Goal: Communication & Community: Answer question/provide support

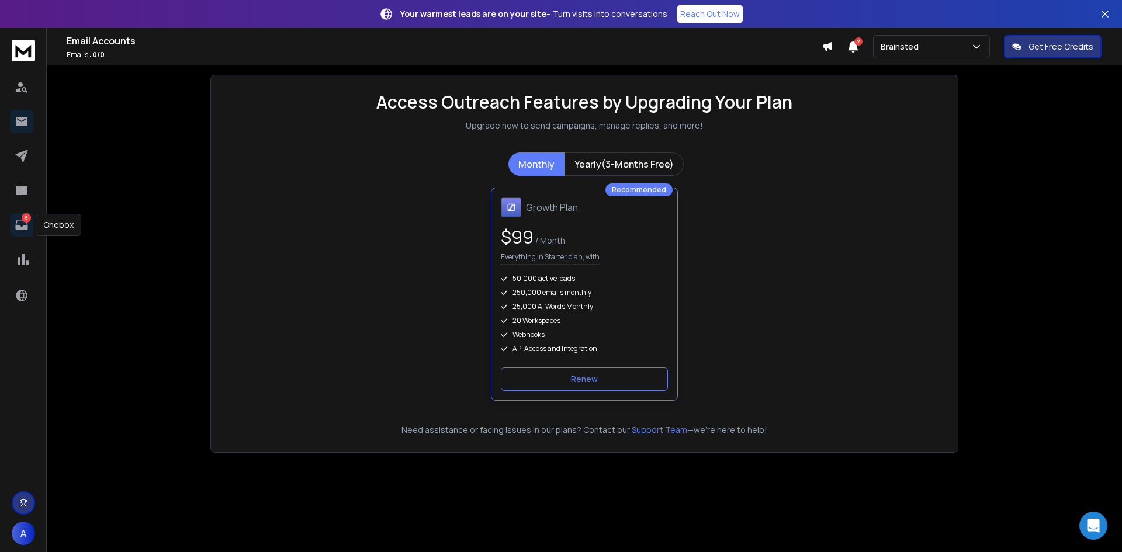
click at [25, 223] on p "6" at bounding box center [26, 217] width 9 height 9
click at [25, 223] on icon at bounding box center [22, 225] width 14 height 14
click at [621, 385] on button "Renew" at bounding box center [584, 379] width 167 height 23
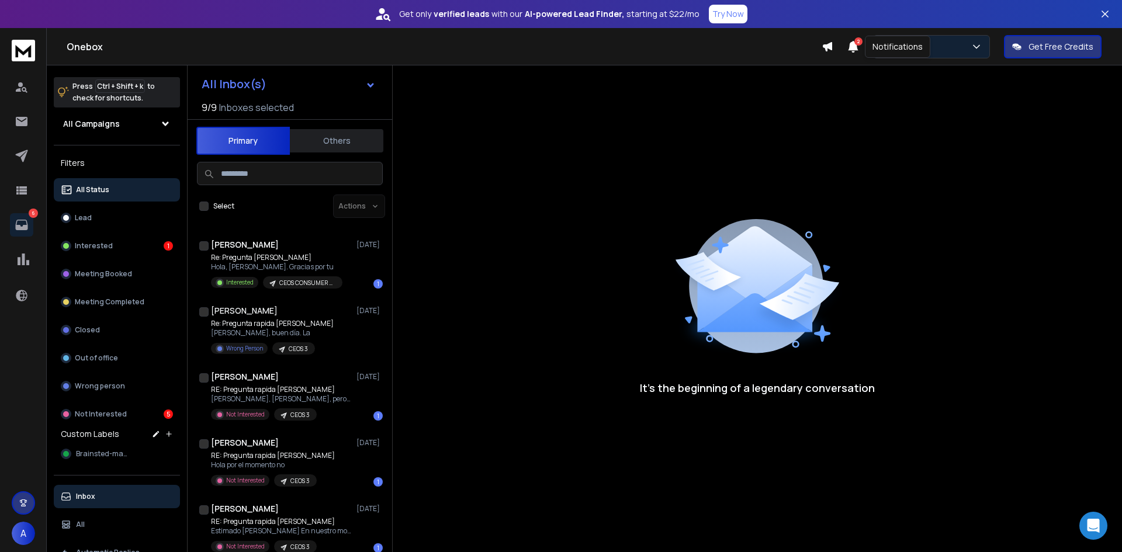
click at [953, 44] on div "Brainsted" at bounding box center [932, 47] width 102 height 12
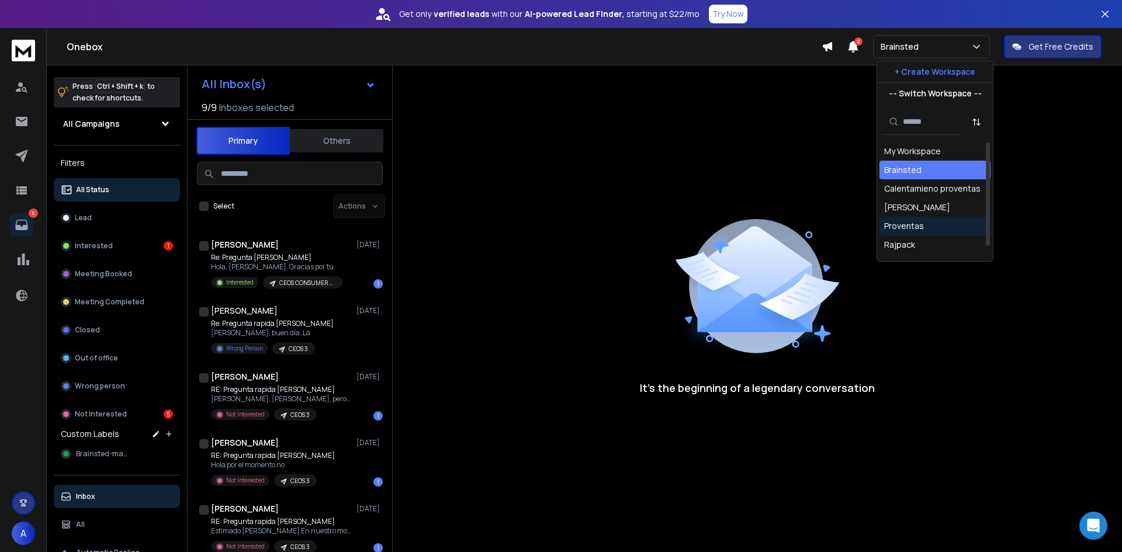
click at [915, 234] on div "Proventas" at bounding box center [935, 226] width 111 height 19
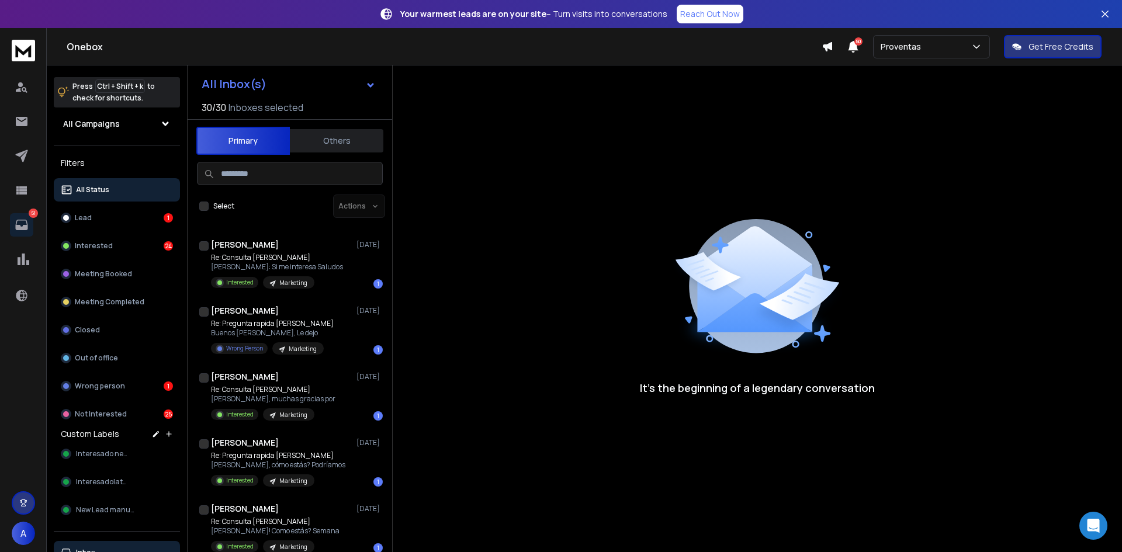
click at [562, 258] on div "It’s the beginning of a legendary conversation" at bounding box center [757, 299] width 729 height 469
click at [26, 158] on icon at bounding box center [22, 156] width 14 height 14
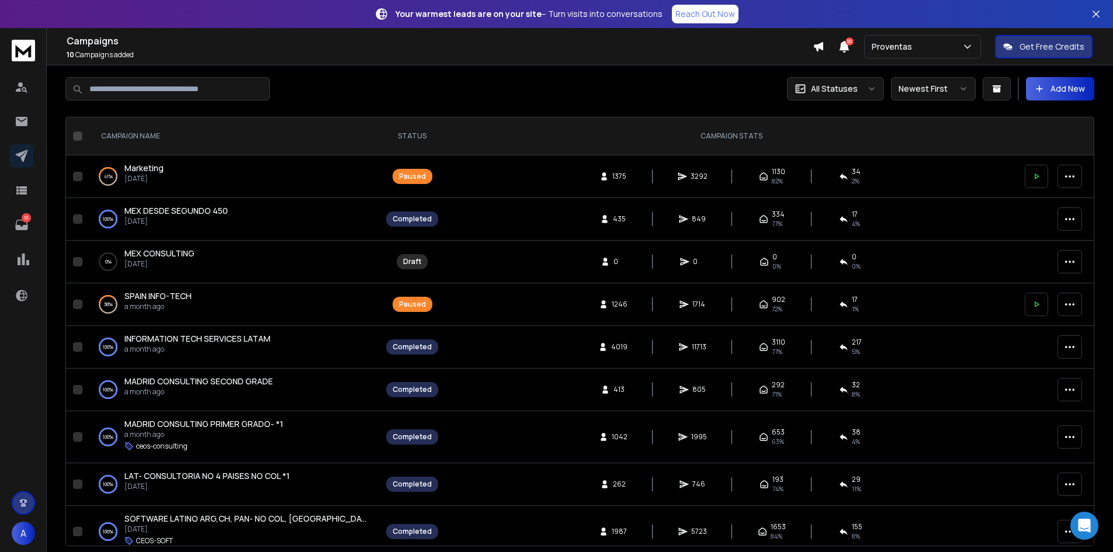
click at [442, 101] on div "Campaigns 10 Campaigns Added All Statuses Newest First Add New CAMPAIGN NAME ST…" at bounding box center [579, 353] width 1029 height 552
click at [856, 52] on div "50 Proventas Get Free Credits" at bounding box center [953, 46] width 280 height 23
click at [856, 51] on div "50 Proventas Get Free Credits" at bounding box center [953, 46] width 280 height 23
click at [850, 52] on icon at bounding box center [845, 47] width 12 height 12
click at [963, 32] on div "Campaigns 10 Campaigns added 50 Proventas Get Free Credits" at bounding box center [556, 46] width 1113 height 37
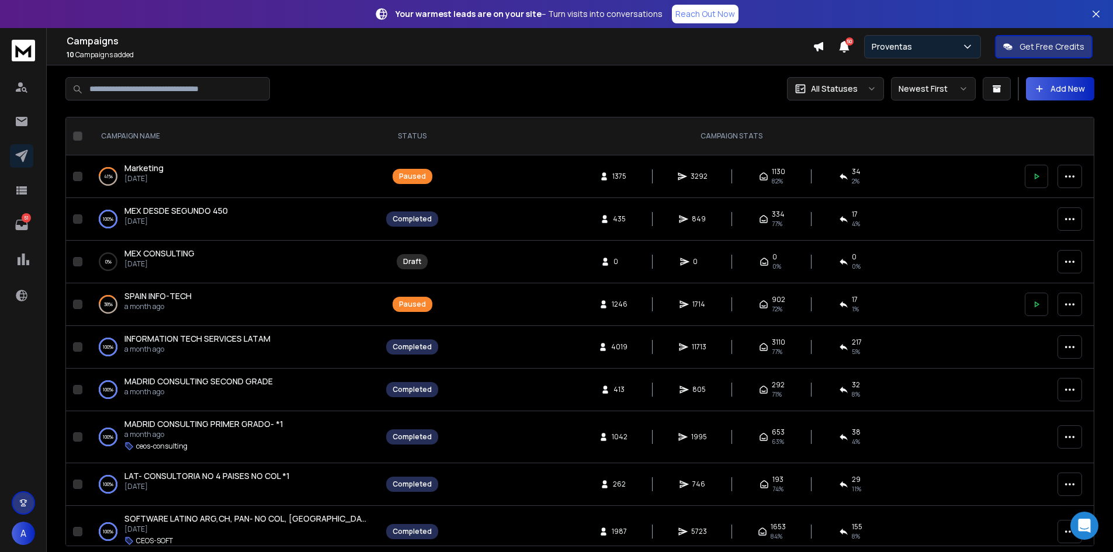
click at [971, 47] on icon "button" at bounding box center [968, 46] width 6 height 3
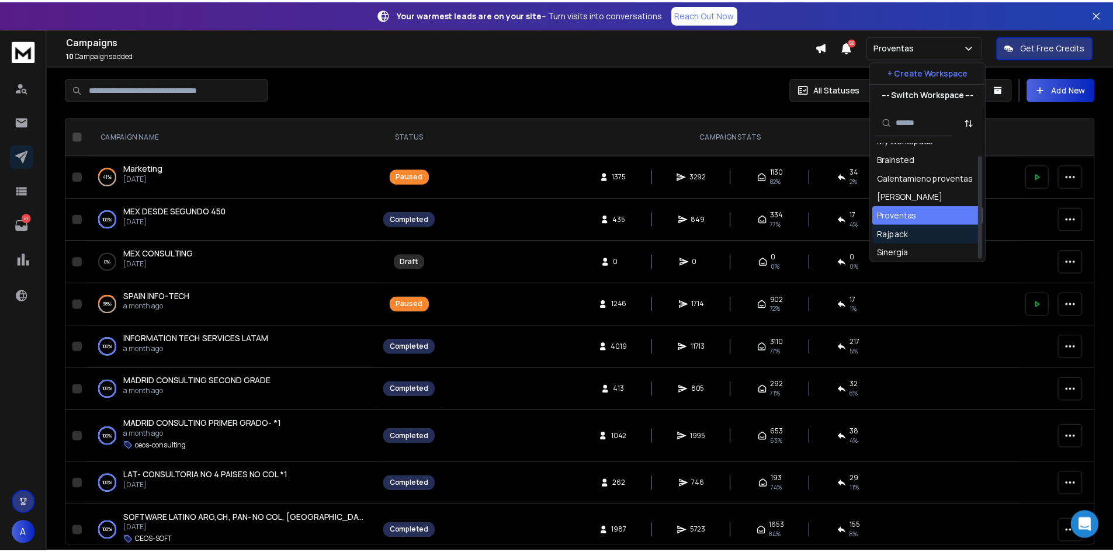
scroll to position [14, 0]
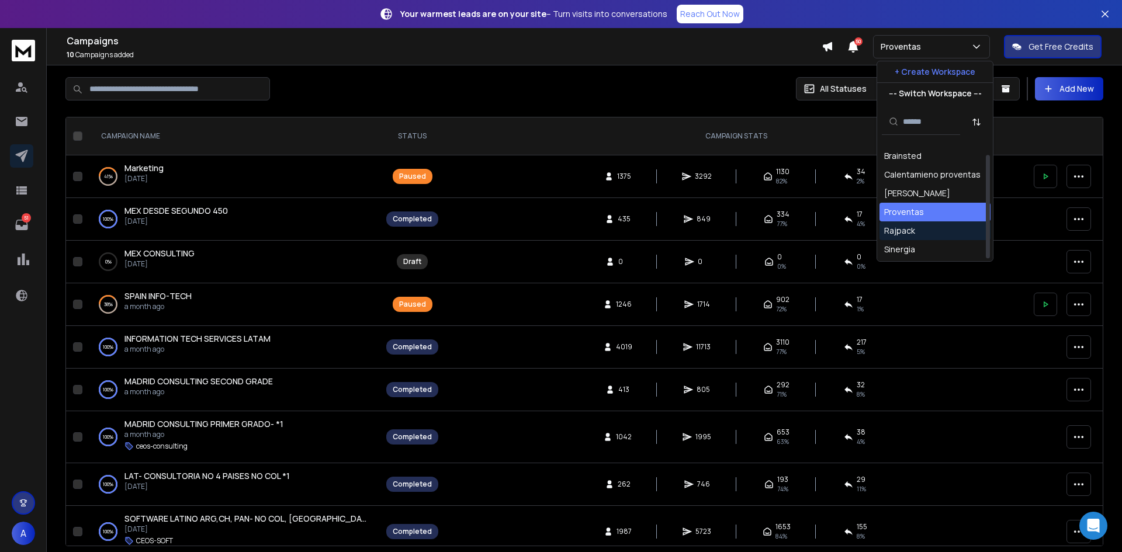
click at [908, 227] on div "Rajpack" at bounding box center [899, 231] width 31 height 12
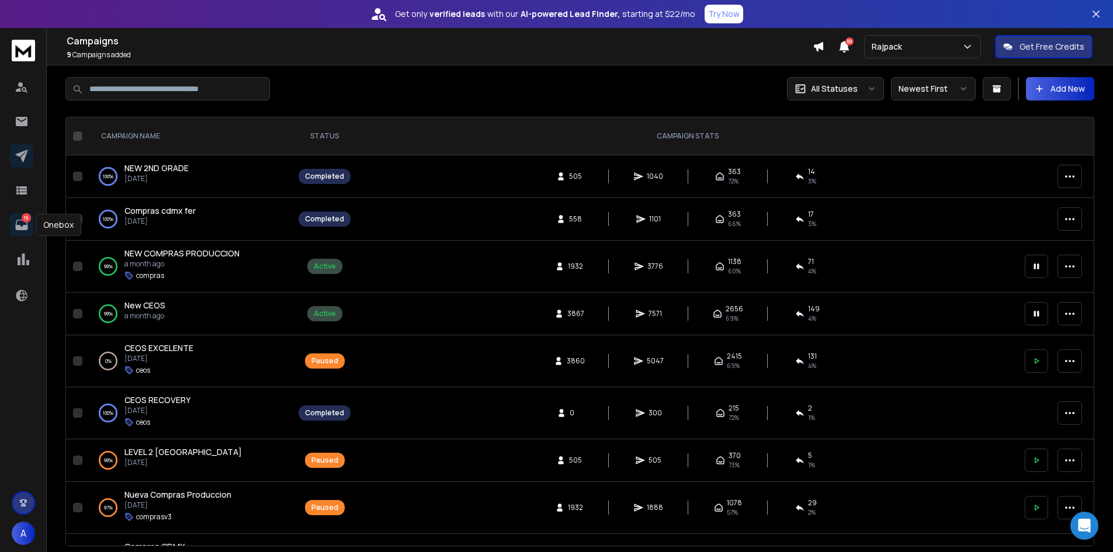
click at [27, 229] on icon at bounding box center [22, 225] width 14 height 14
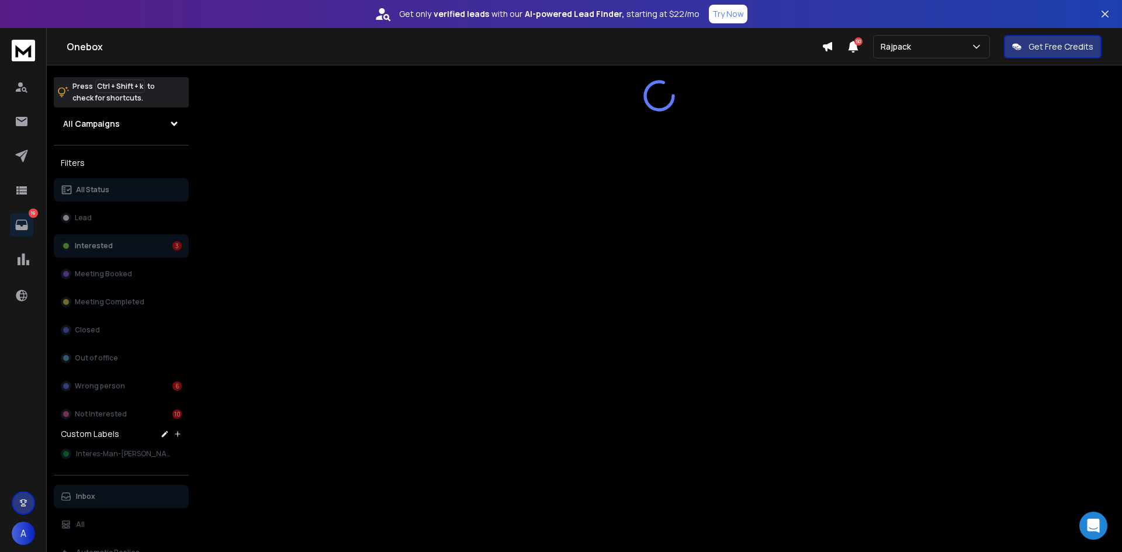
click at [109, 247] on div "All Status Lead Interested 3 Meeting Booked Meeting Completed Closed Out of off…" at bounding box center [121, 302] width 135 height 248
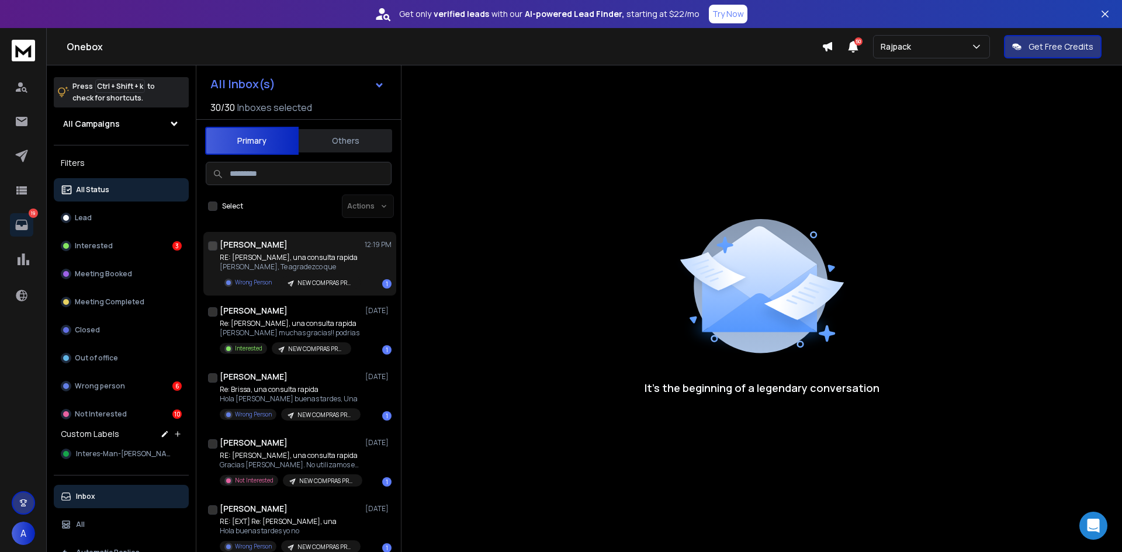
click at [279, 250] on div "[PERSON_NAME] 12:19 PM" at bounding box center [306, 245] width 172 height 12
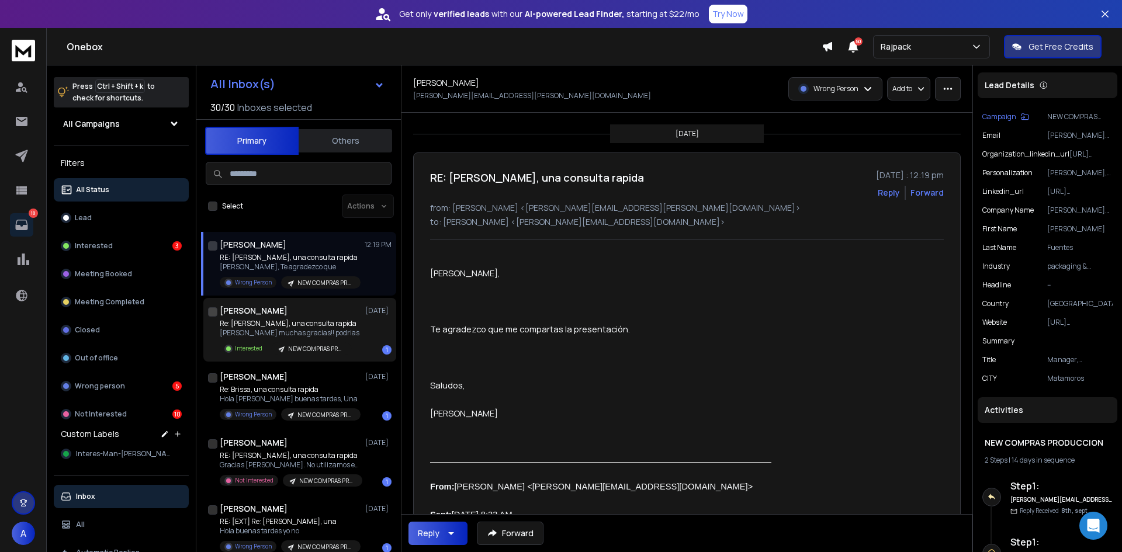
click at [305, 336] on p "[PERSON_NAME] muchas gracias!! podrias" at bounding box center [290, 332] width 140 height 9
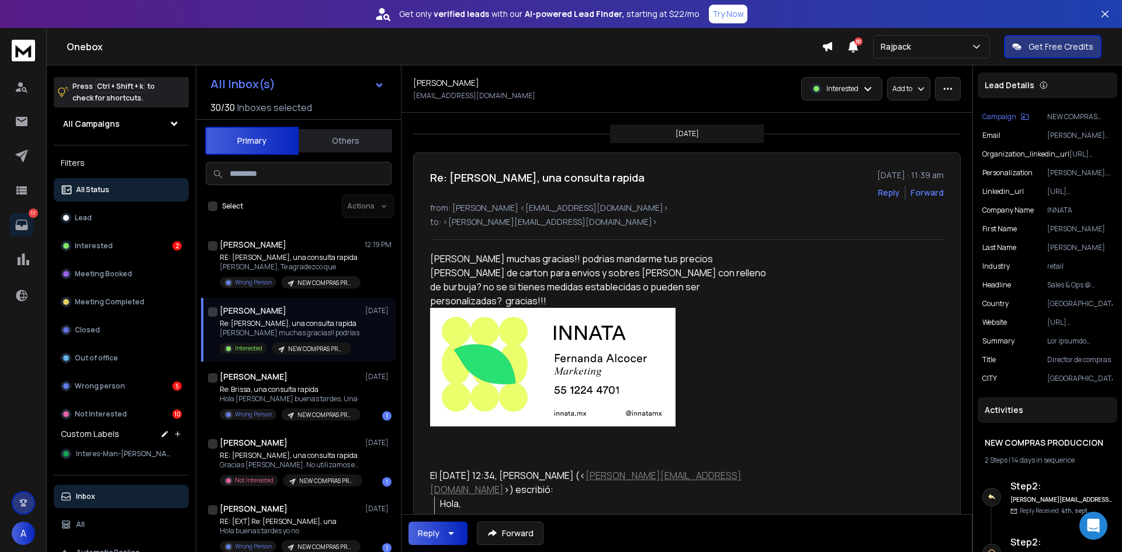
scroll to position [58, 0]
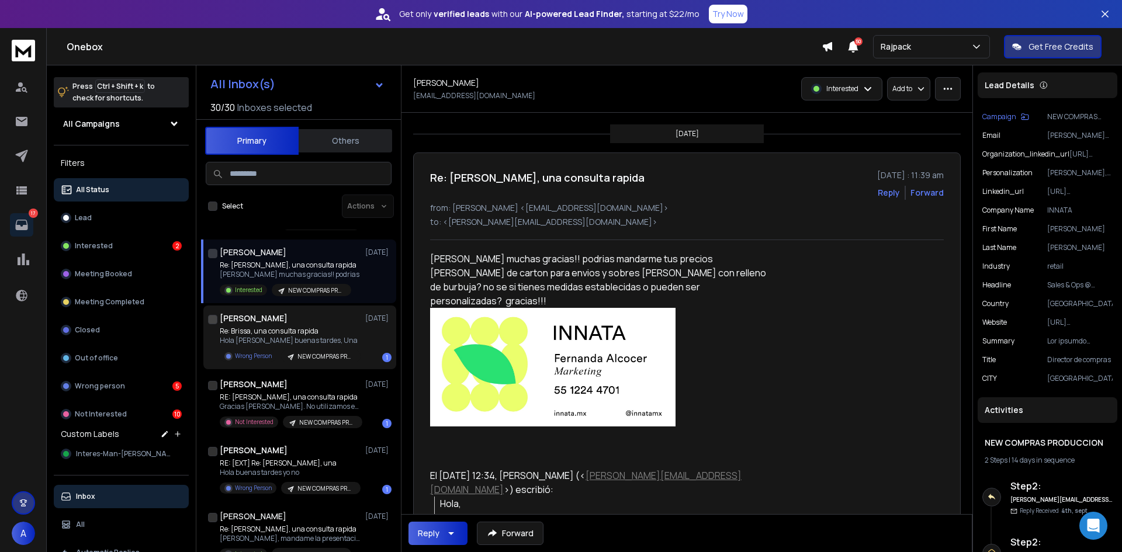
click at [310, 346] on div "Re: [PERSON_NAME], una consulta rapida Hola [PERSON_NAME] buenas tardes, Una Wr…" at bounding box center [290, 345] width 141 height 36
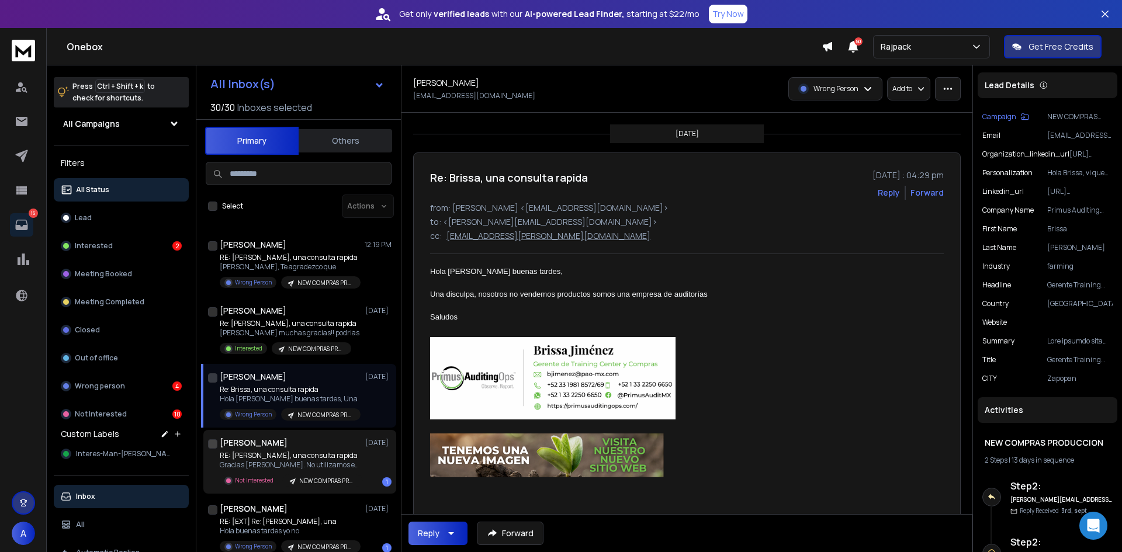
scroll to position [117, 0]
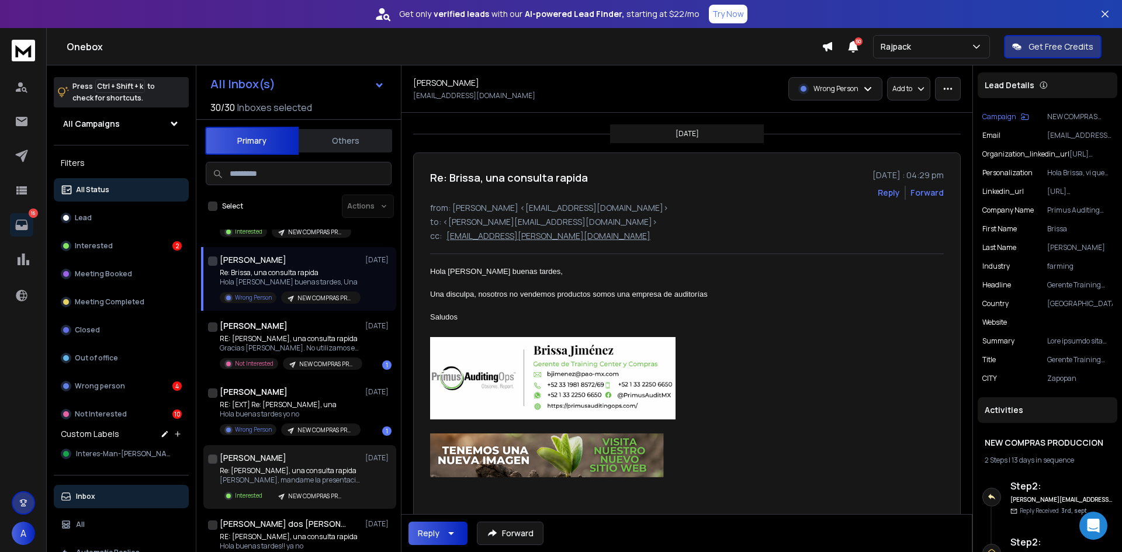
click at [349, 479] on div "Re: [PERSON_NAME], una consulta rapida [PERSON_NAME], mandame la presentación I…" at bounding box center [306, 484] width 172 height 36
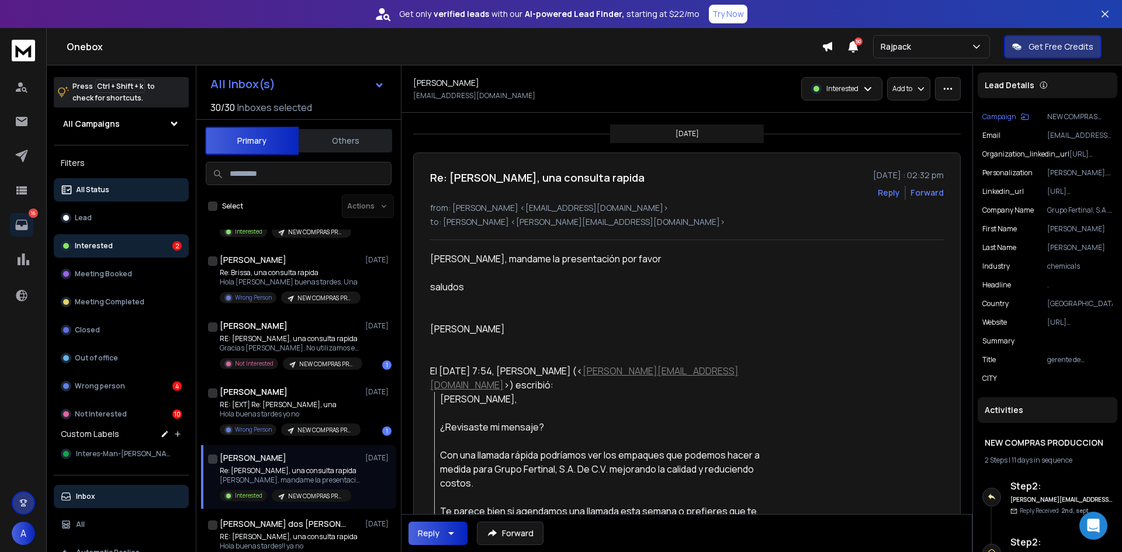
click at [115, 251] on button "Interested 2" at bounding box center [121, 245] width 135 height 23
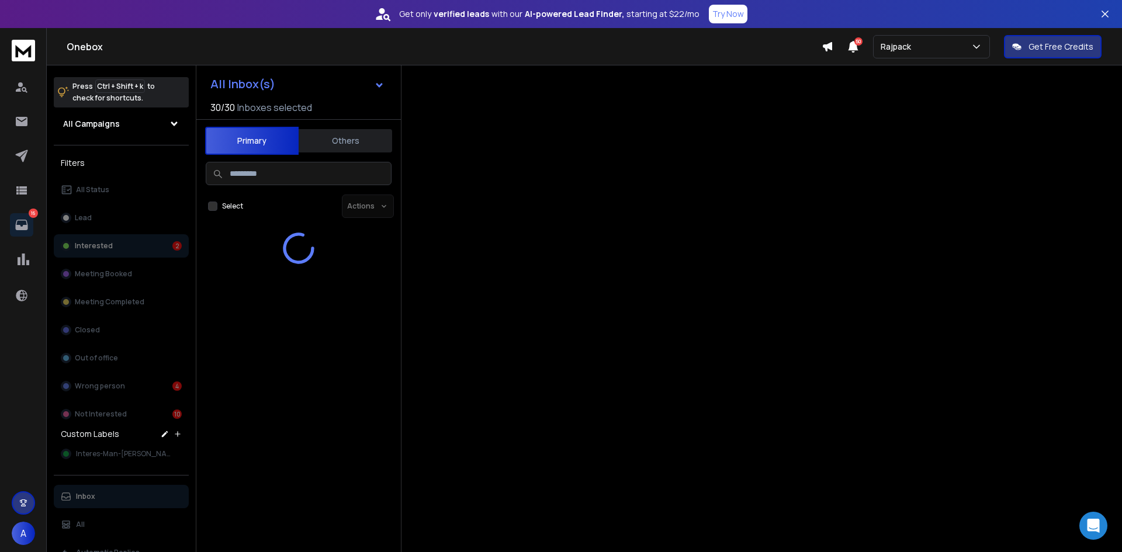
scroll to position [0, 0]
